Goal: Task Accomplishment & Management: Manage account settings

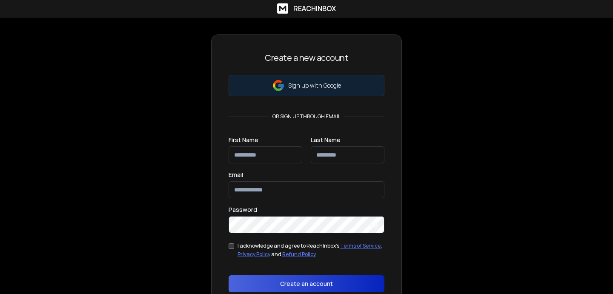
click at [308, 89] on p "Sign up with Google" at bounding box center [314, 85] width 53 height 9
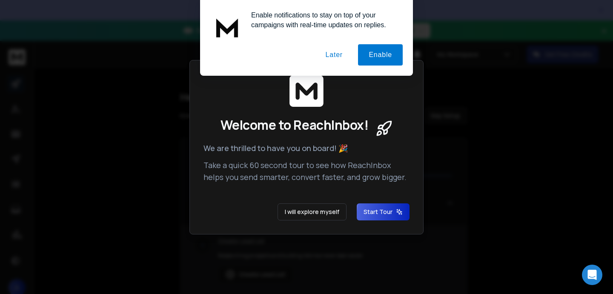
click at [328, 53] on button "Later" at bounding box center [333, 54] width 38 height 21
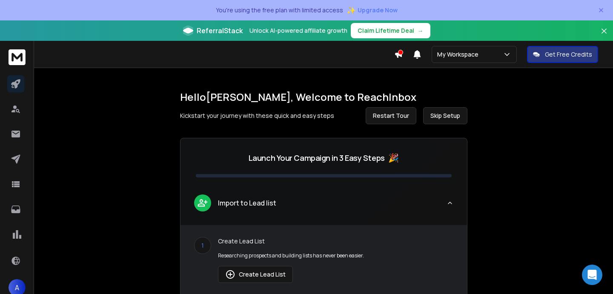
click at [19, 61] on icon at bounding box center [17, 57] width 17 height 16
click at [602, 31] on icon "Close banner" at bounding box center [604, 31] width 8 height 8
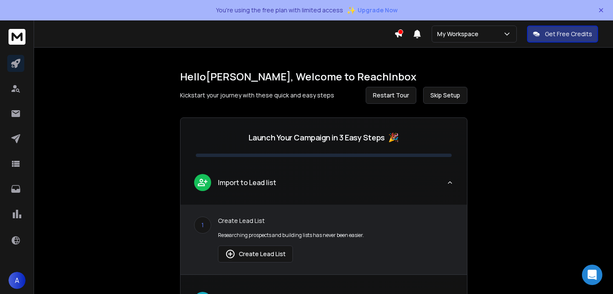
click at [601, 6] on button "Close notification" at bounding box center [600, 10] width 7 height 20
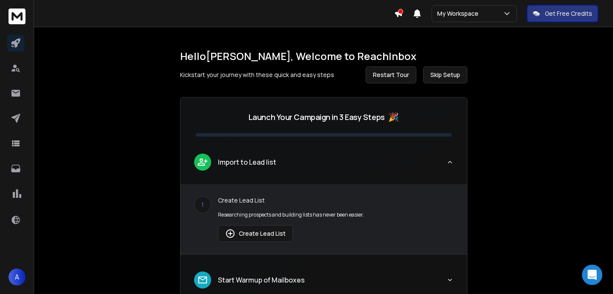
scroll to position [79, 0]
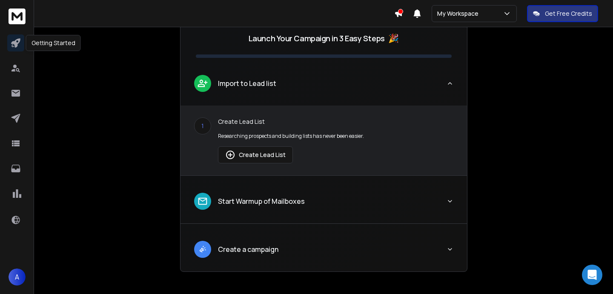
click at [19, 46] on icon at bounding box center [16, 43] width 10 height 10
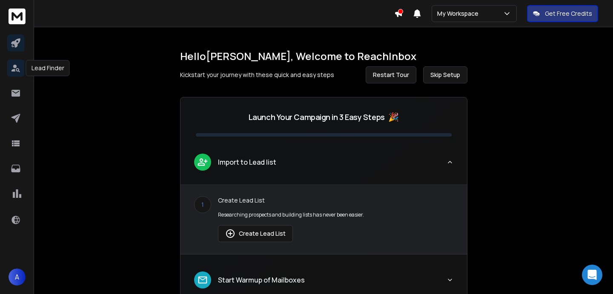
click at [19, 68] on icon at bounding box center [16, 68] width 10 height 10
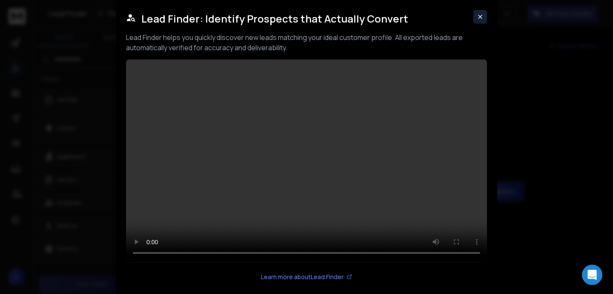
click at [479, 20] on button at bounding box center [480, 17] width 14 height 14
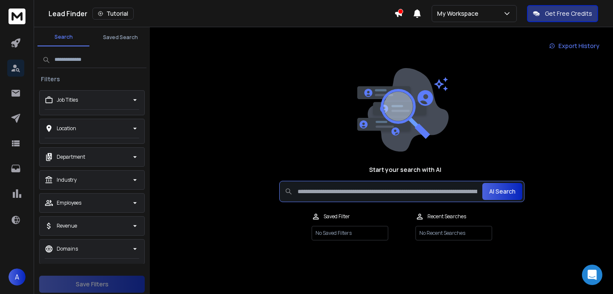
click at [86, 91] on div "Job Titles" at bounding box center [92, 102] width 106 height 25
click at [131, 100] on icon at bounding box center [135, 100] width 9 height 9
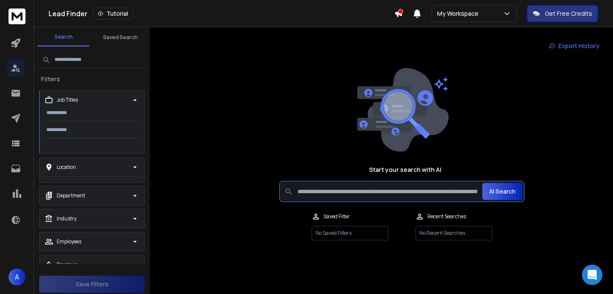
click at [111, 112] on input at bounding box center [92, 112] width 94 height 17
click at [131, 100] on icon at bounding box center [135, 100] width 9 height 9
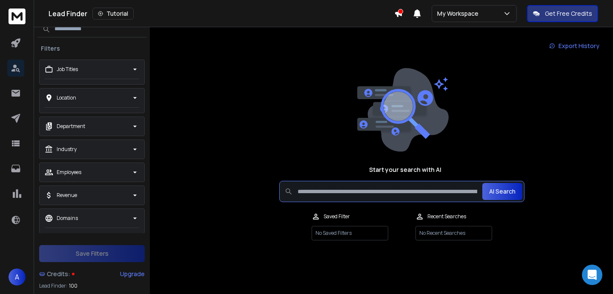
scroll to position [80, 0]
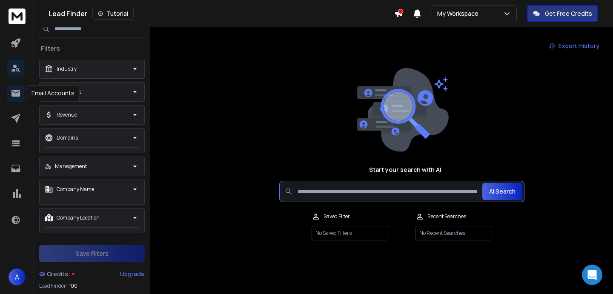
click at [13, 95] on icon at bounding box center [15, 93] width 9 height 7
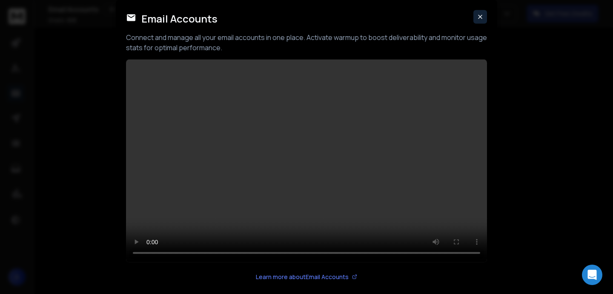
click at [481, 16] on icon at bounding box center [480, 16] width 7 height 7
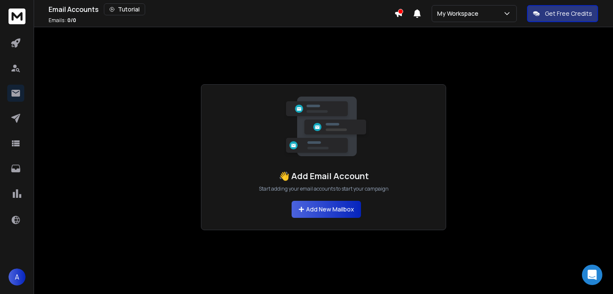
click at [314, 205] on button "Add New Mailbox" at bounding box center [325, 209] width 69 height 17
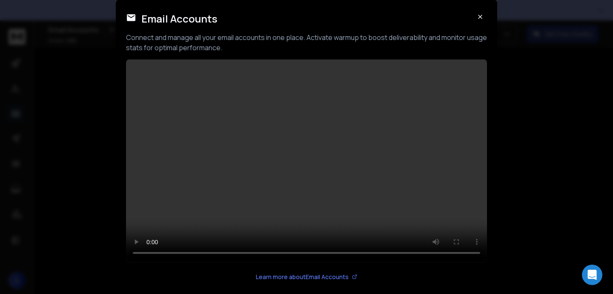
click at [441, 157] on video at bounding box center [306, 160] width 361 height 203
click at [354, 212] on video at bounding box center [306, 160] width 361 height 203
click at [336, 205] on video at bounding box center [306, 160] width 361 height 203
click at [478, 15] on icon at bounding box center [479, 16] width 3 height 3
